Goal: Navigation & Orientation: Find specific page/section

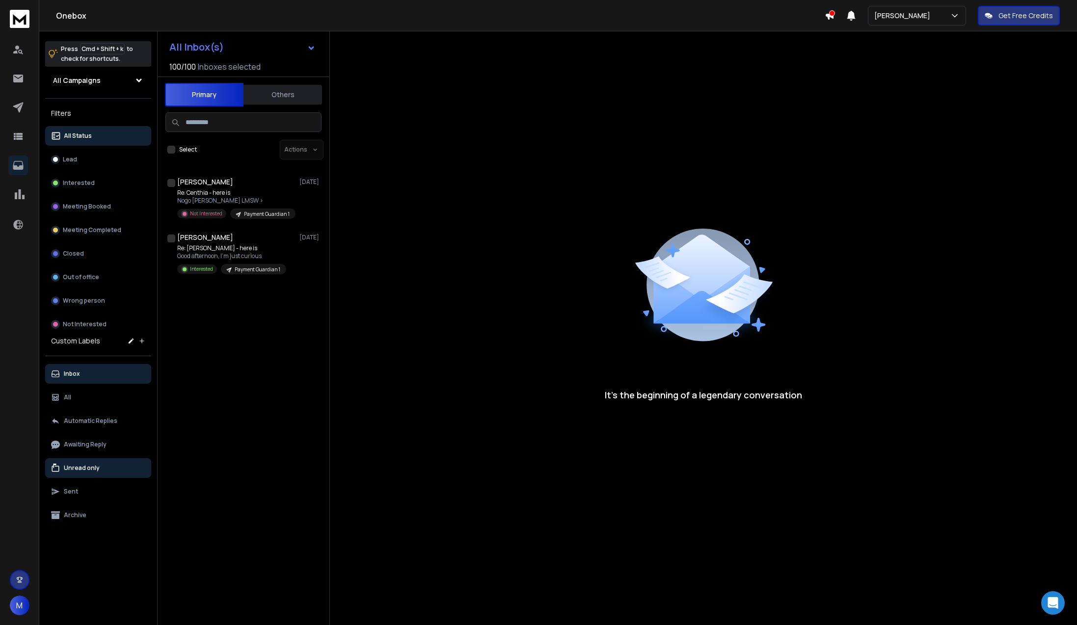
click at [89, 472] on p "Unread only" at bounding box center [82, 468] width 36 height 8
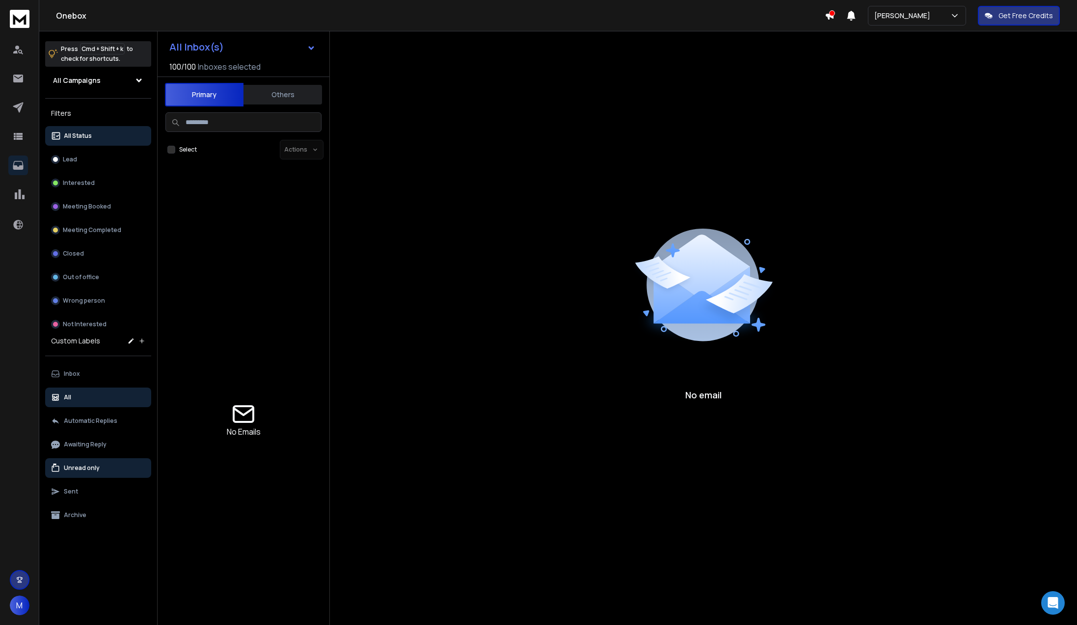
click at [93, 407] on button "All" at bounding box center [98, 398] width 106 height 20
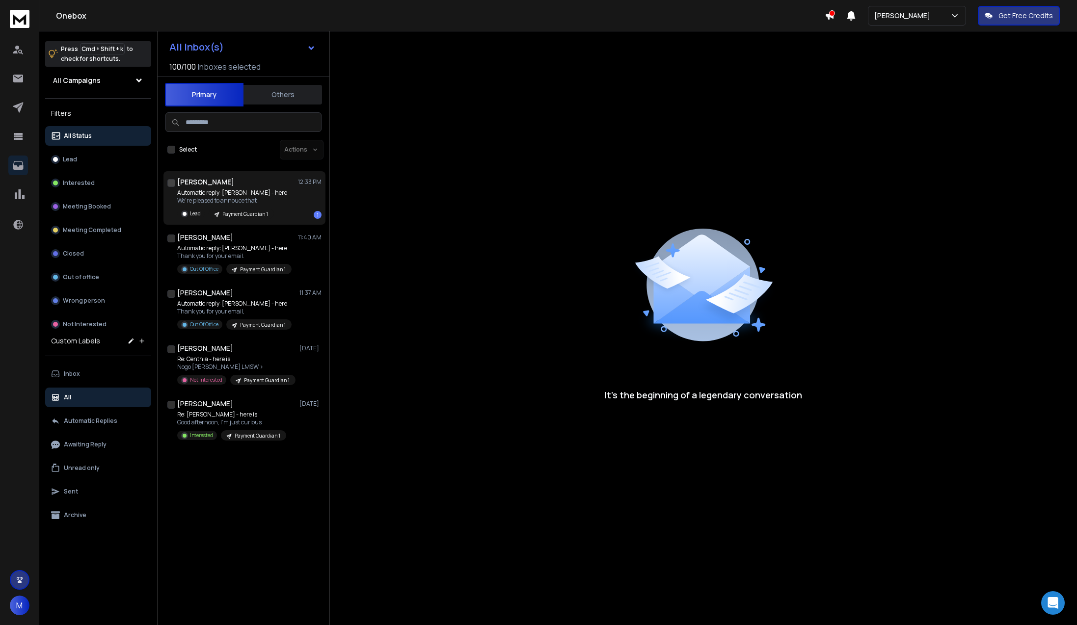
click at [287, 197] on p "Automatic reply: Ashley - here" at bounding box center [232, 193] width 110 height 8
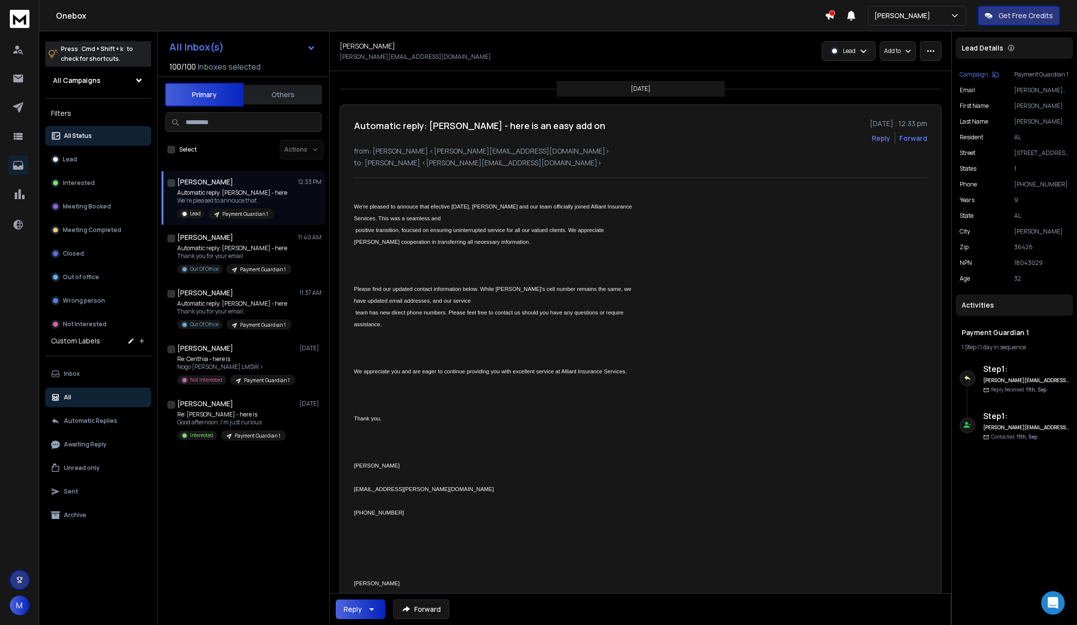
click at [859, 55] on icon at bounding box center [863, 51] width 8 height 8
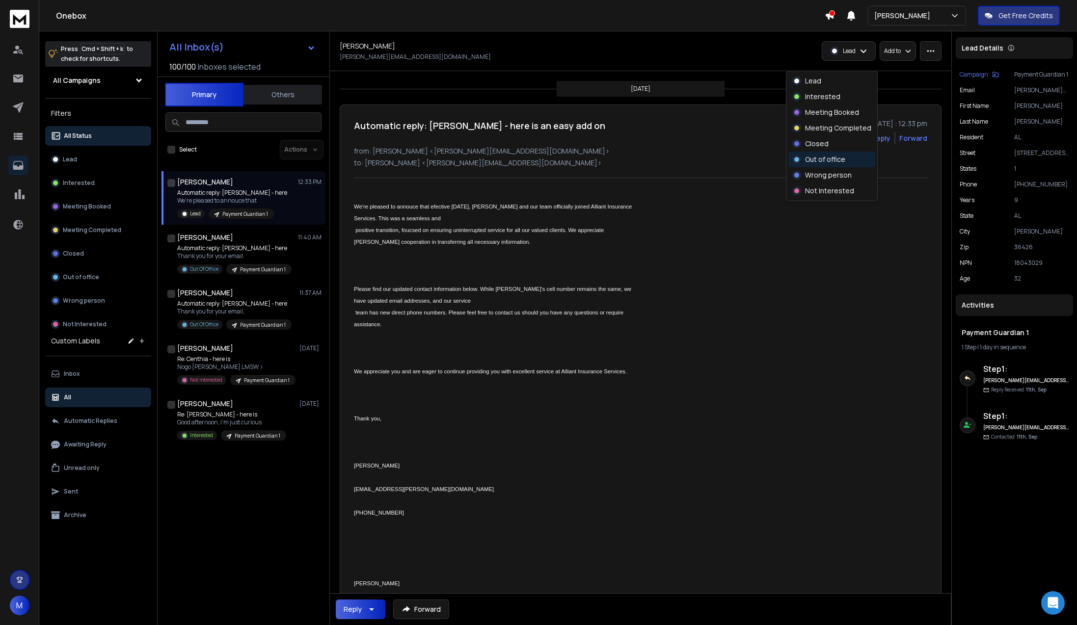
click at [827, 164] on p "Out of office" at bounding box center [825, 160] width 40 height 10
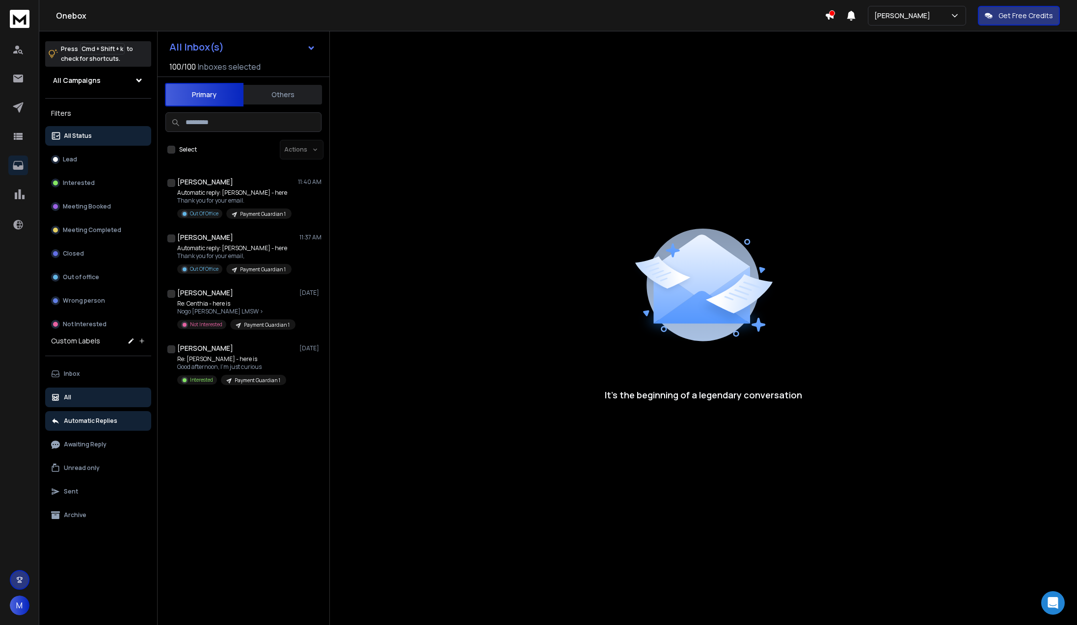
click at [117, 425] on p "Automatic Replies" at bounding box center [90, 421] width 53 height 8
click at [113, 407] on button "All" at bounding box center [98, 398] width 106 height 20
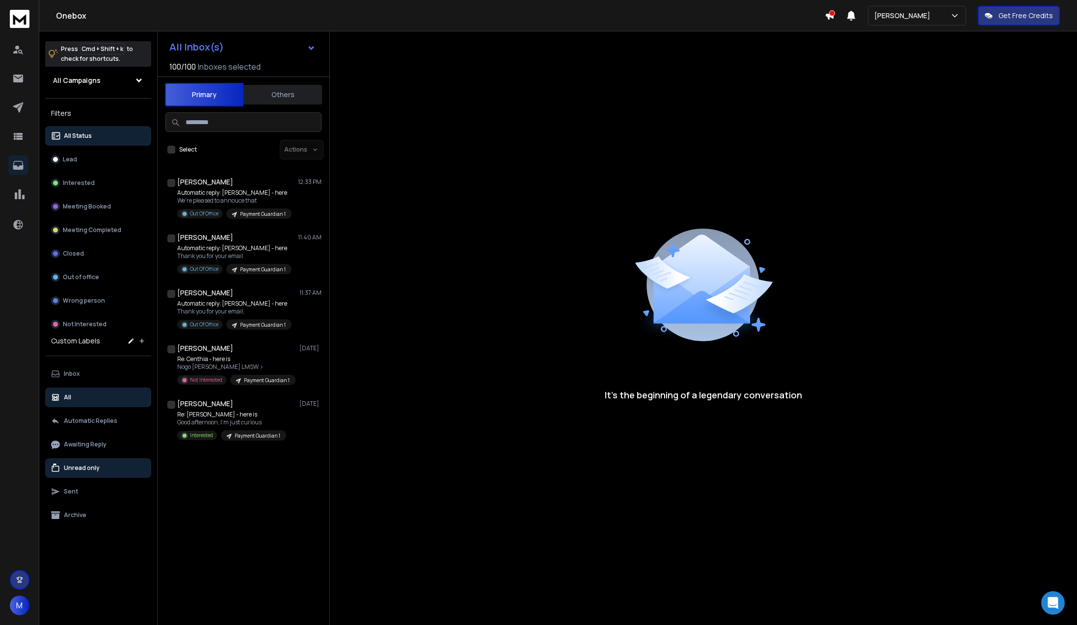
click at [94, 478] on button "Unread only" at bounding box center [98, 468] width 106 height 20
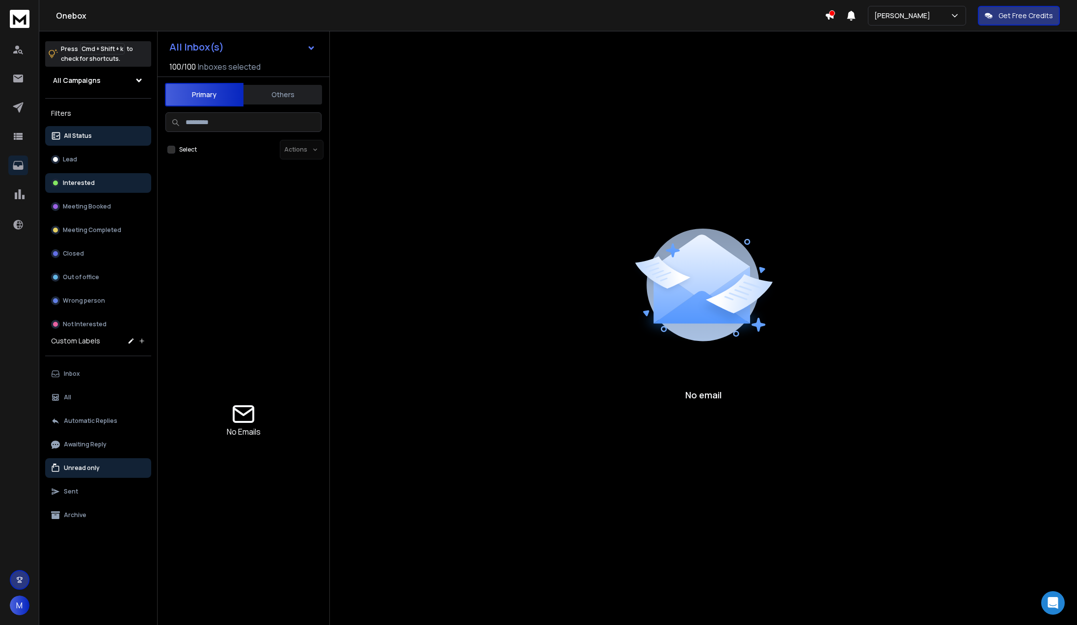
click at [85, 187] on p "Interested" at bounding box center [79, 183] width 32 height 8
click at [90, 140] on p "All Status" at bounding box center [78, 136] width 28 height 8
click at [89, 407] on button "All" at bounding box center [98, 398] width 106 height 20
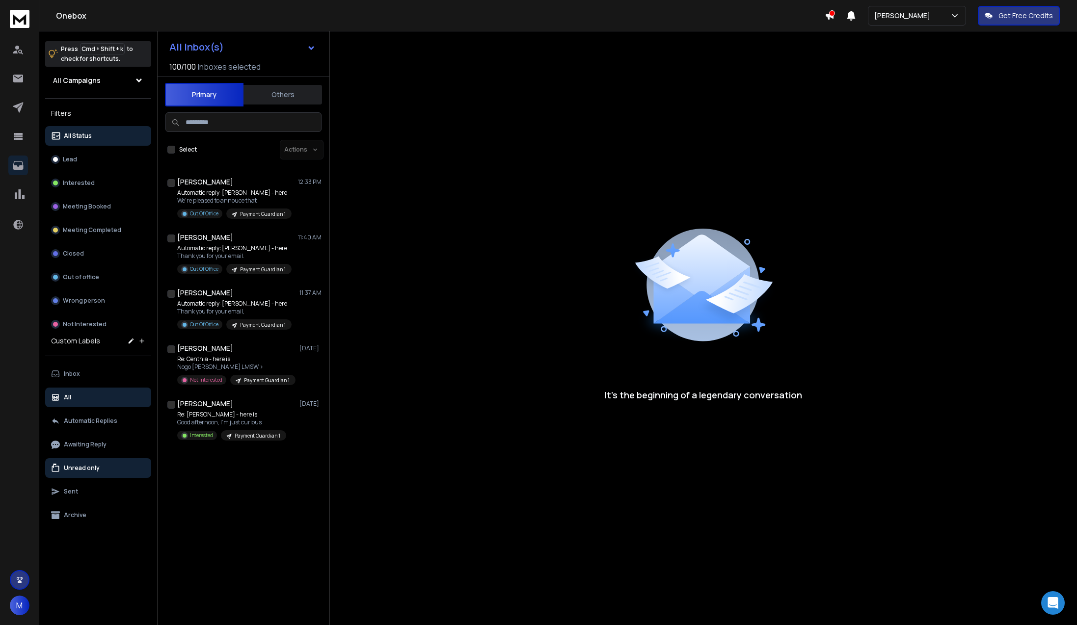
click at [98, 472] on p "Unread only" at bounding box center [82, 468] width 36 height 8
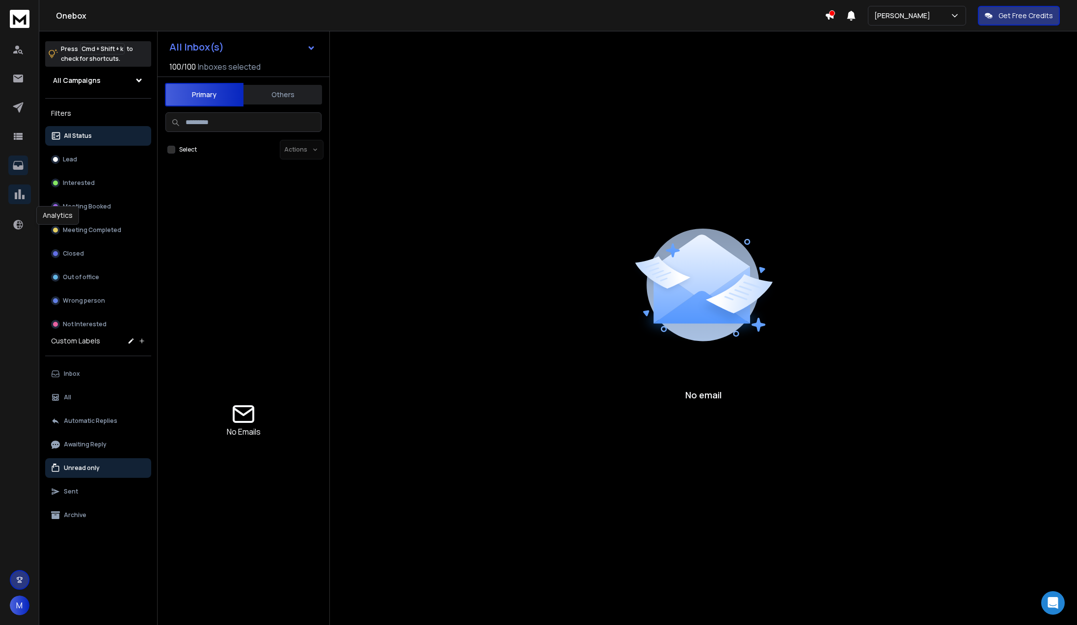
click at [13, 202] on icon at bounding box center [19, 194] width 15 height 15
